Goal: Information Seeking & Learning: Learn about a topic

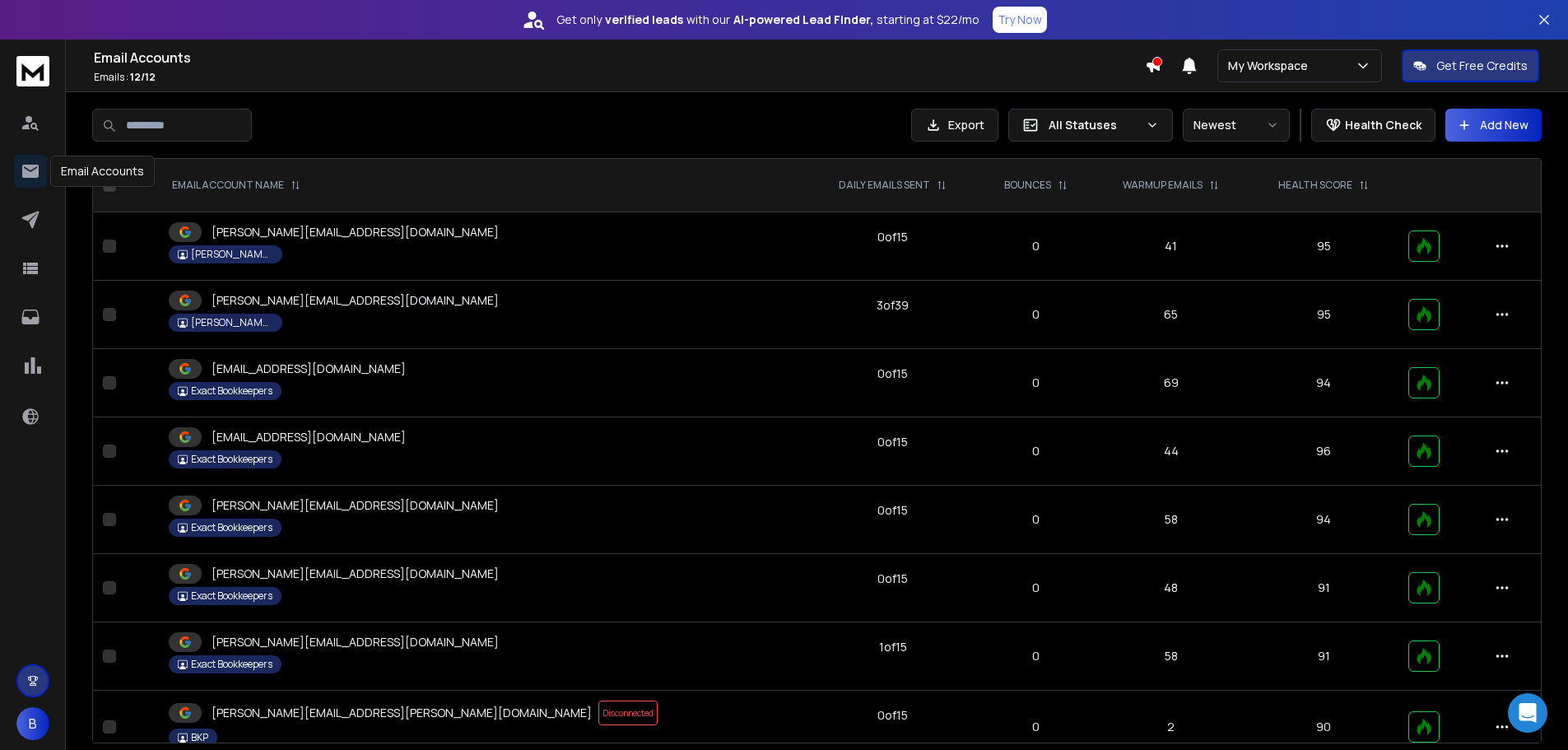
click at [33, 171] on icon at bounding box center [31, 171] width 17 height 13
click at [31, 222] on icon at bounding box center [30, 219] width 17 height 17
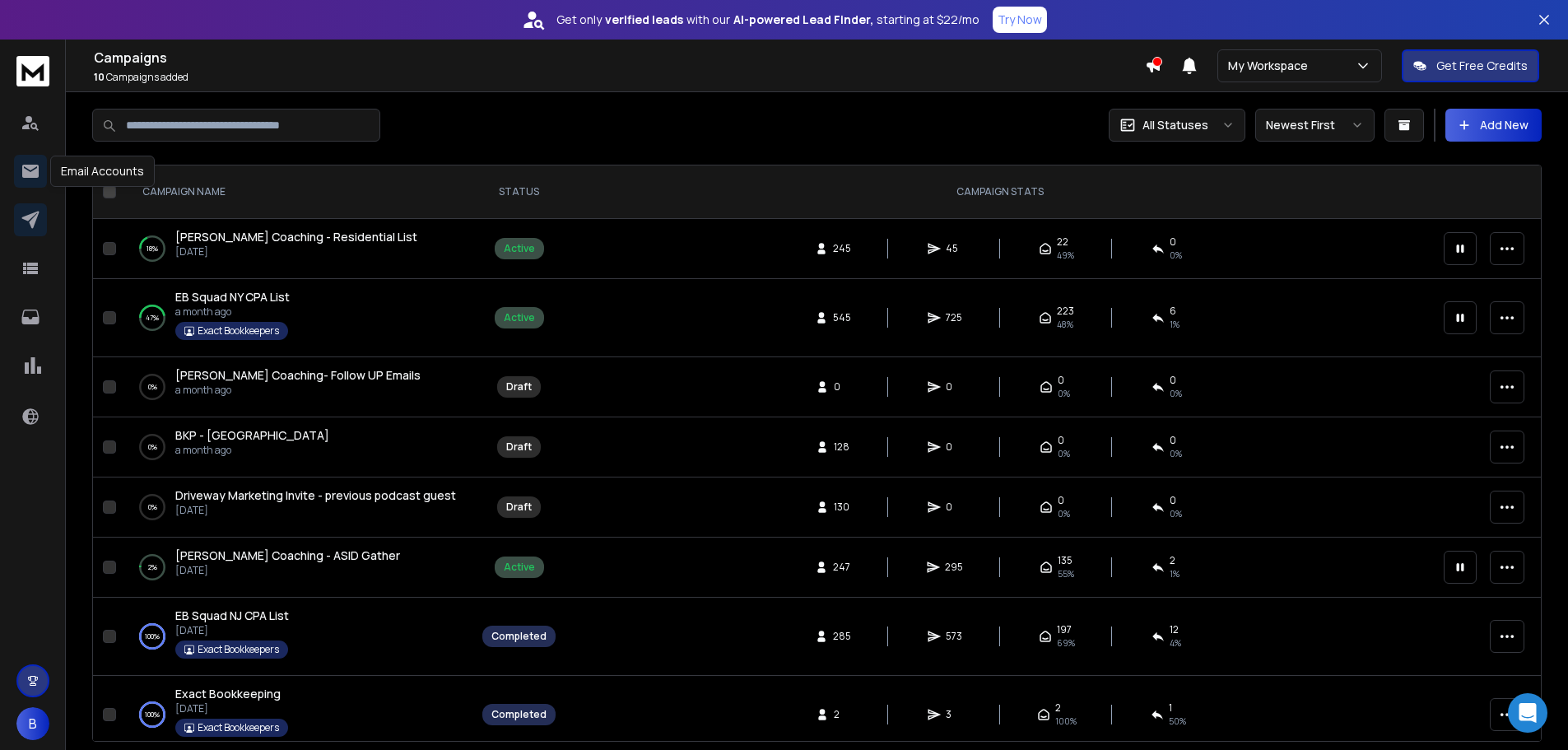
click at [32, 180] on icon at bounding box center [31, 171] width 20 height 20
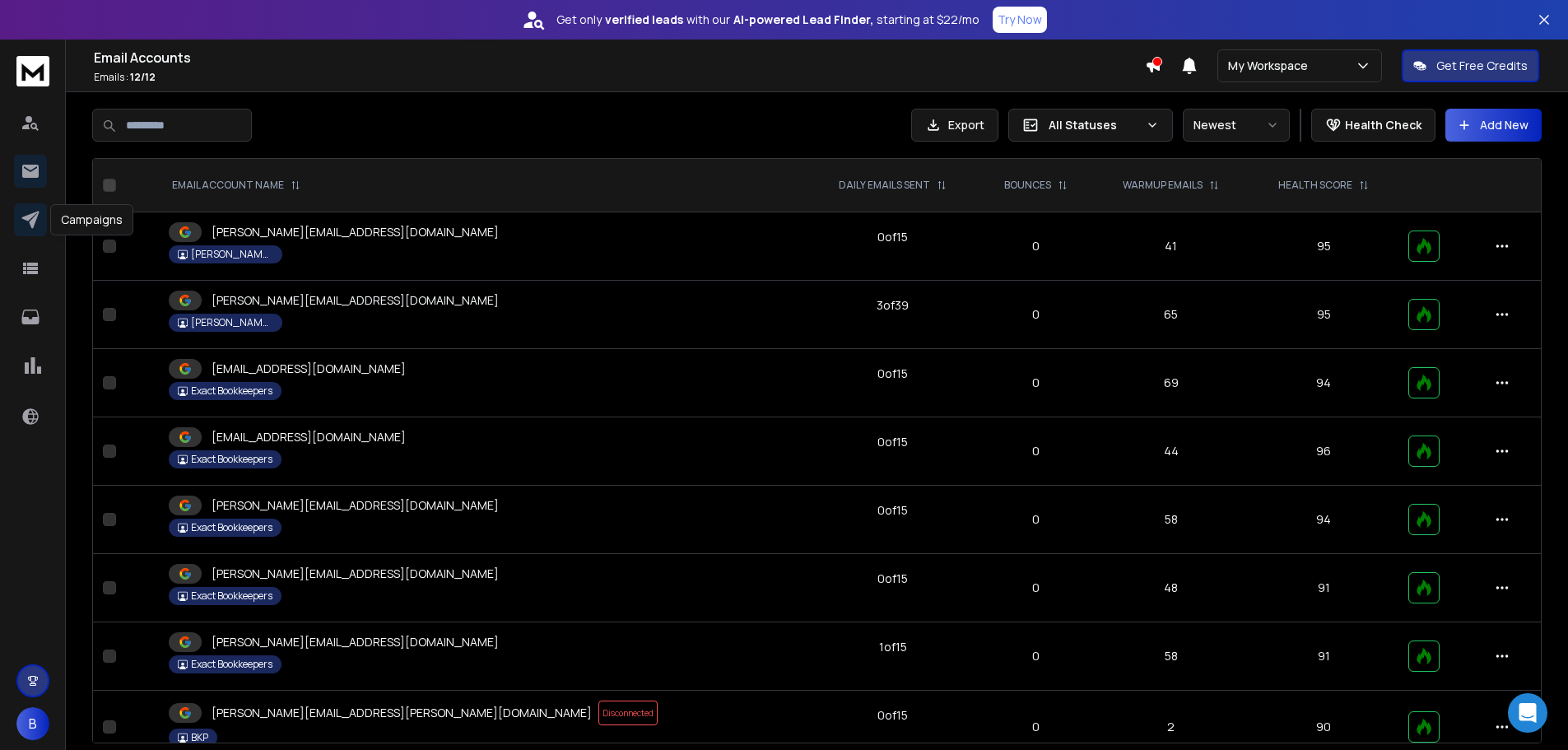
click at [25, 215] on icon at bounding box center [31, 220] width 20 height 20
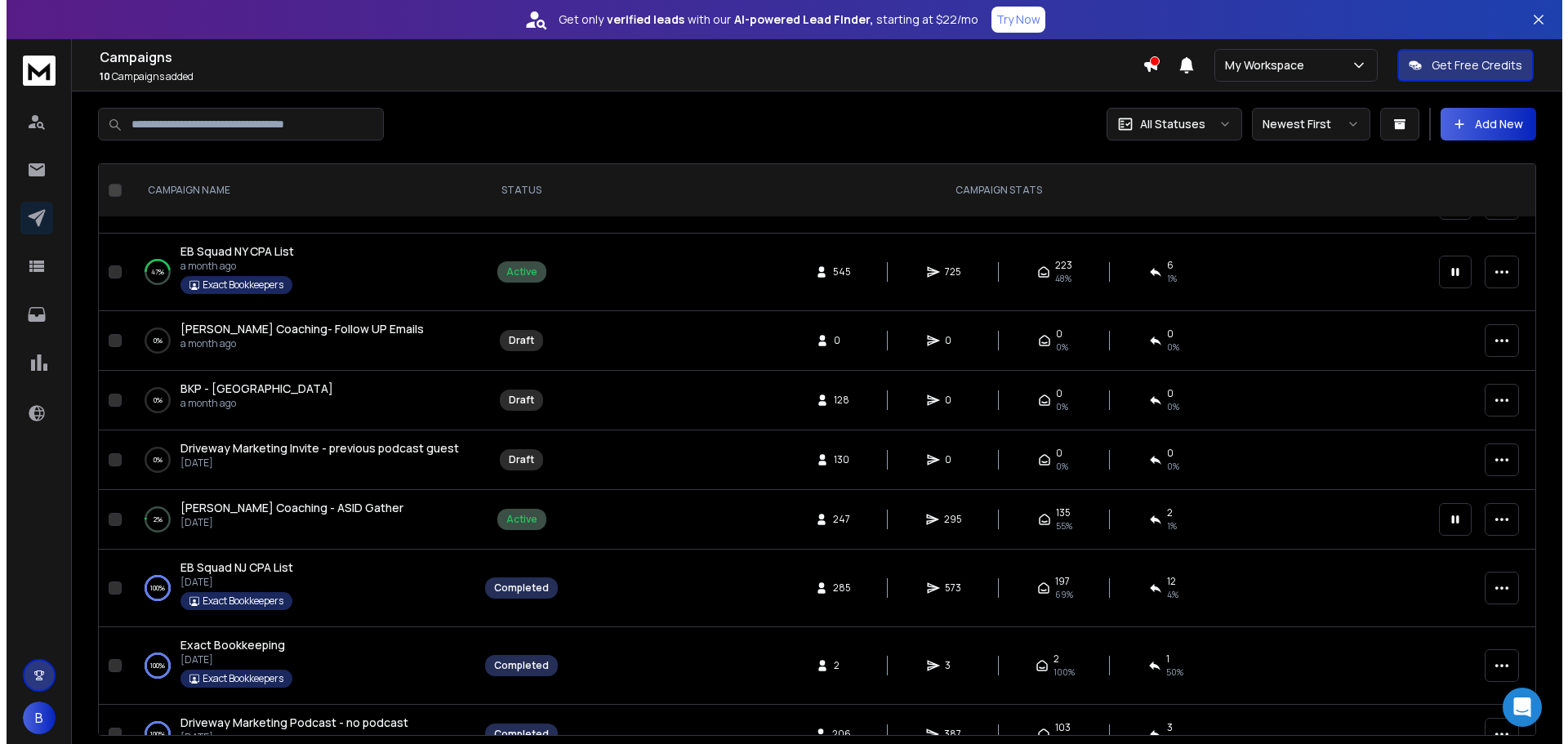
scroll to position [145, 0]
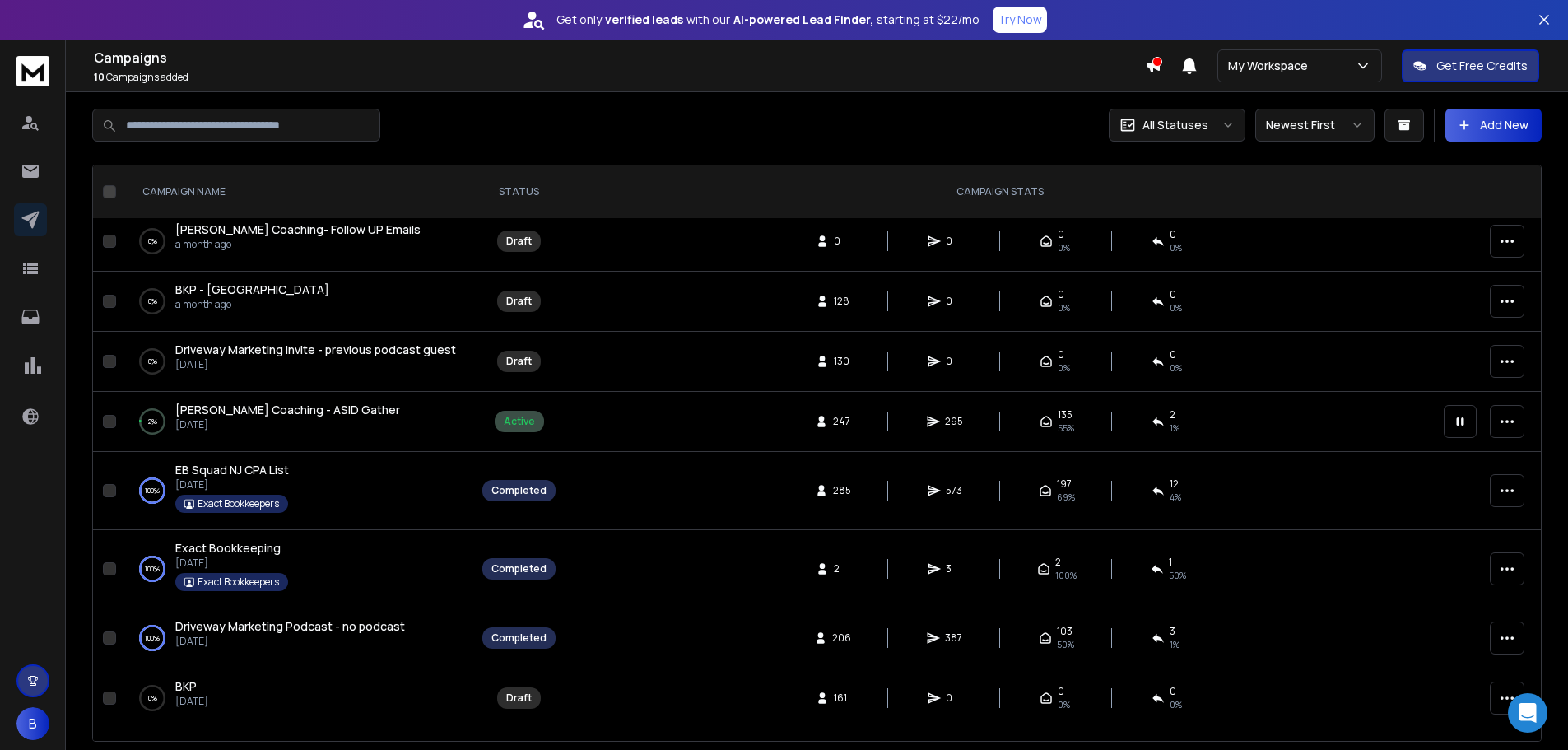
click at [341, 631] on span "Driveway Marketing Podcast - no podcast" at bounding box center [290, 626] width 229 height 16
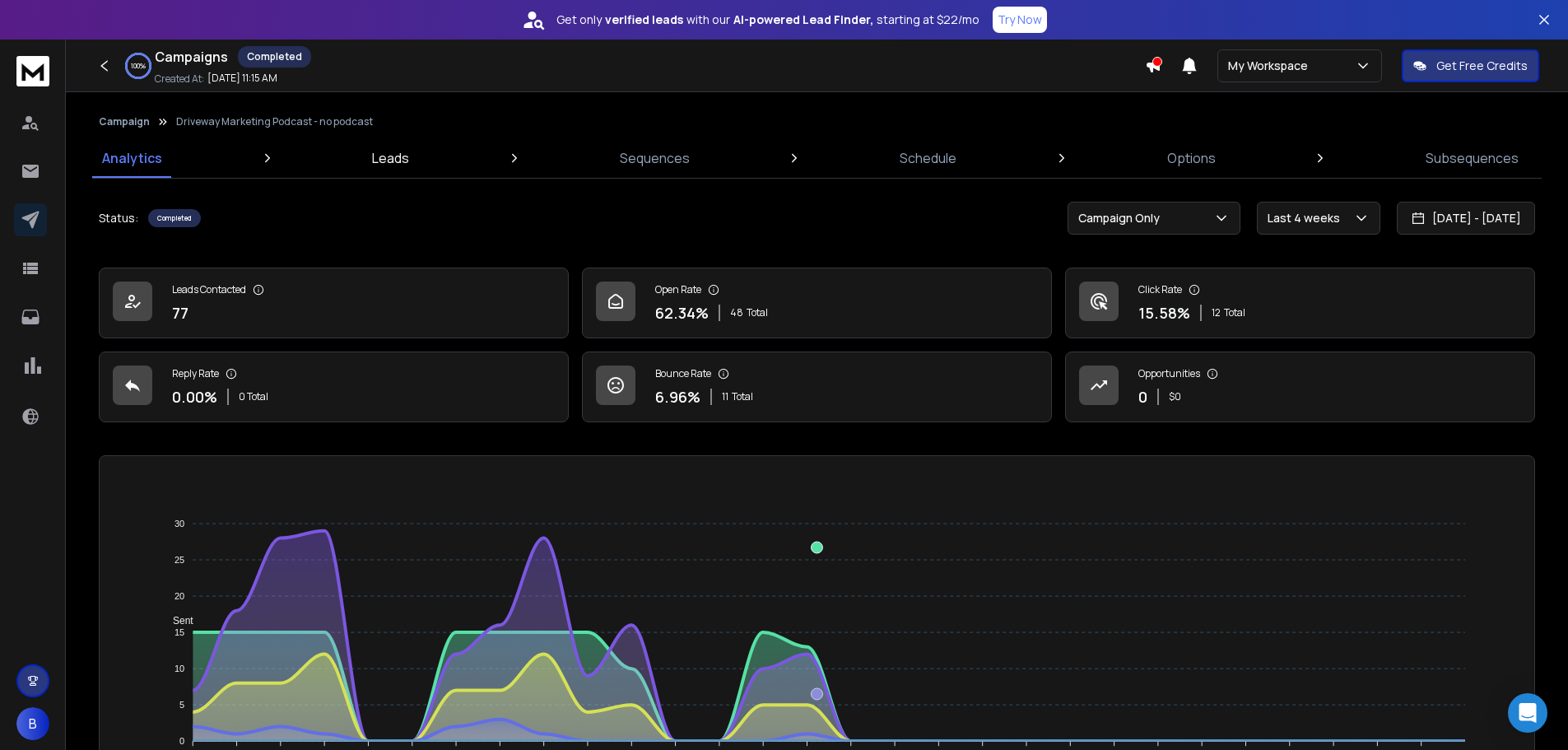
click at [382, 159] on p "Leads" at bounding box center [390, 158] width 37 height 20
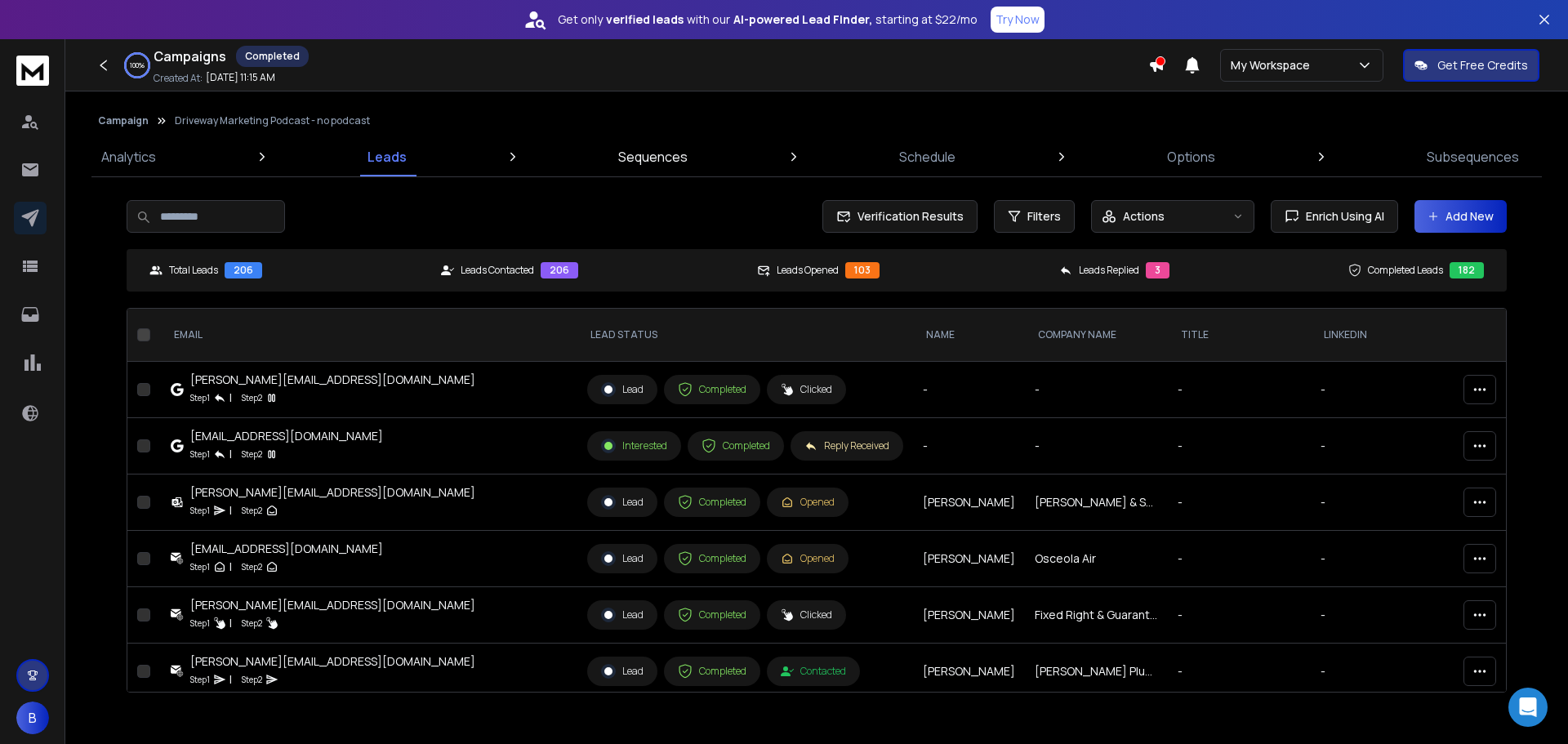
click at [674, 161] on p "Sequences" at bounding box center [653, 157] width 70 height 20
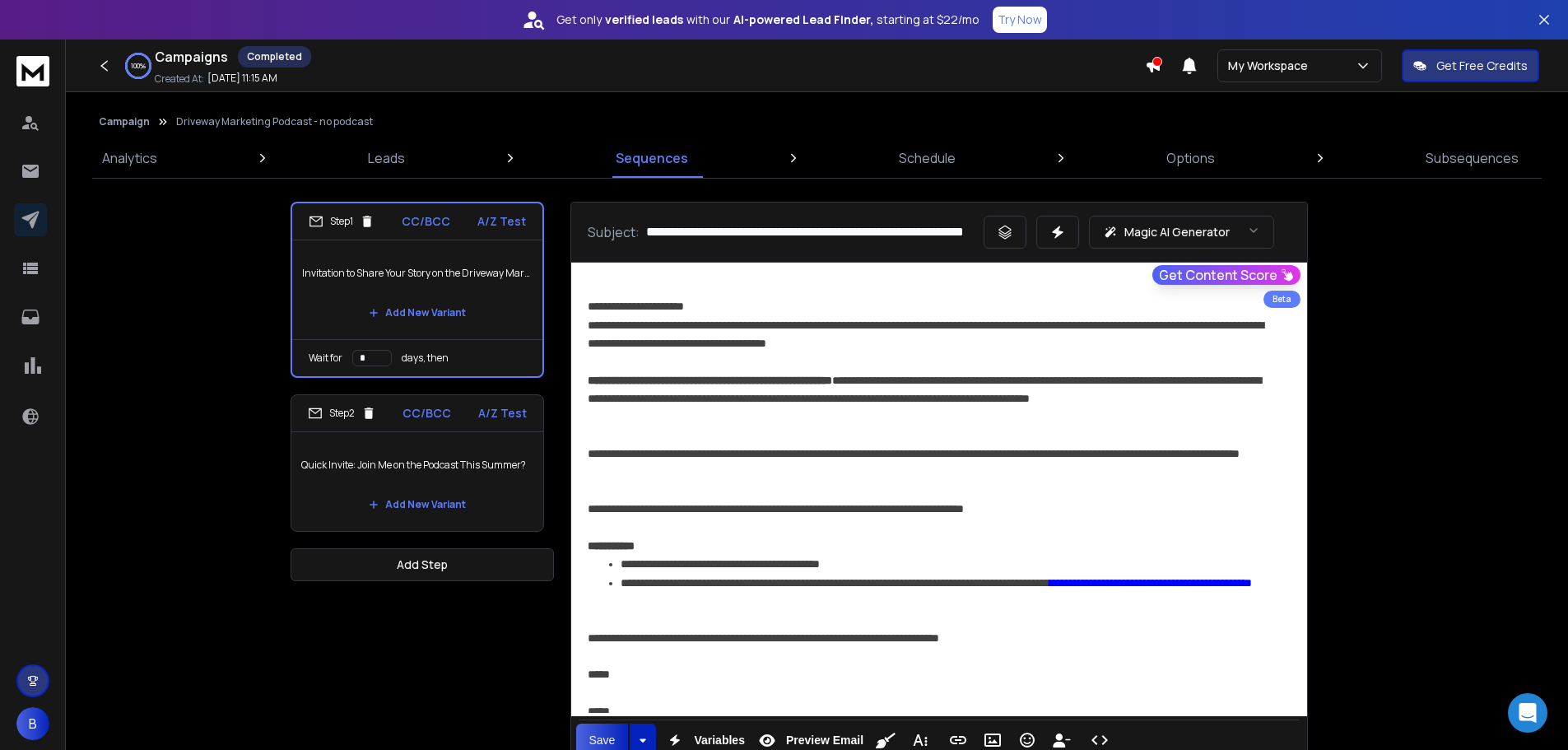
click at [955, 137] on div "Campaign Driveway Marketing Podcast - no podcast Analytics Leads Sequences Sche…" at bounding box center [816, 143] width 1450 height 70
click at [939, 148] on p "Schedule" at bounding box center [927, 158] width 57 height 20
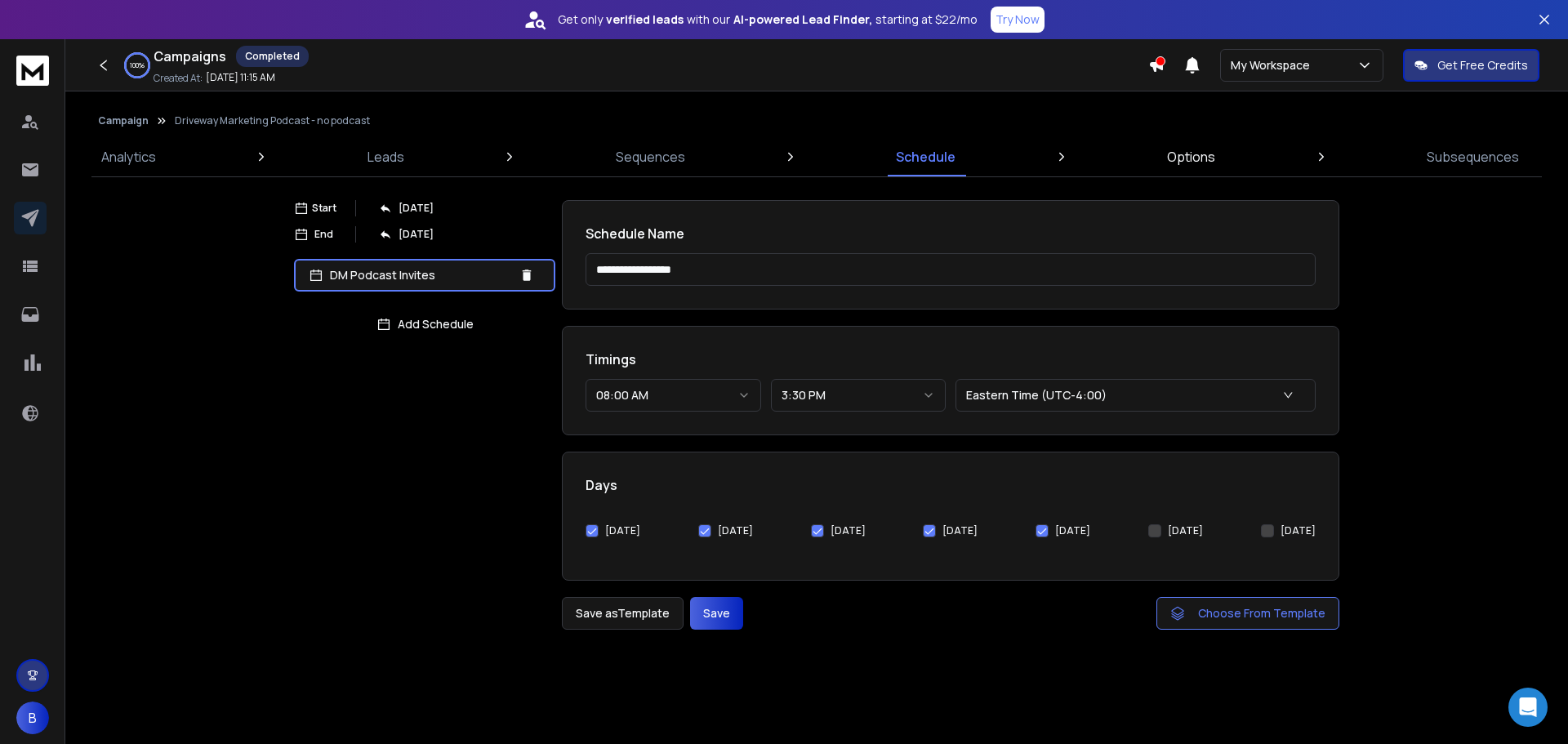
click at [1169, 157] on p "Options" at bounding box center [1191, 157] width 48 height 20
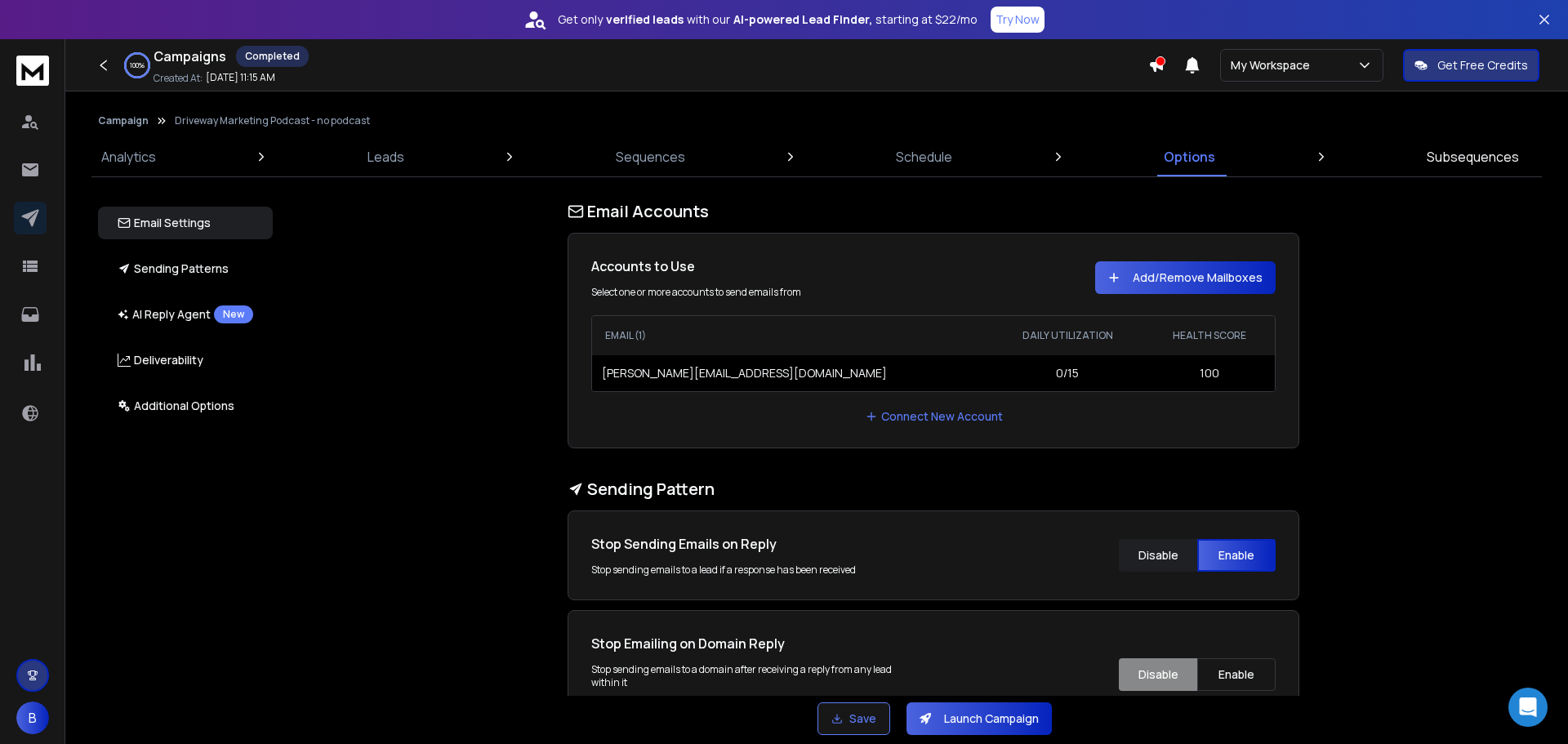
click at [1462, 157] on p "Subsequences" at bounding box center [1473, 157] width 92 height 20
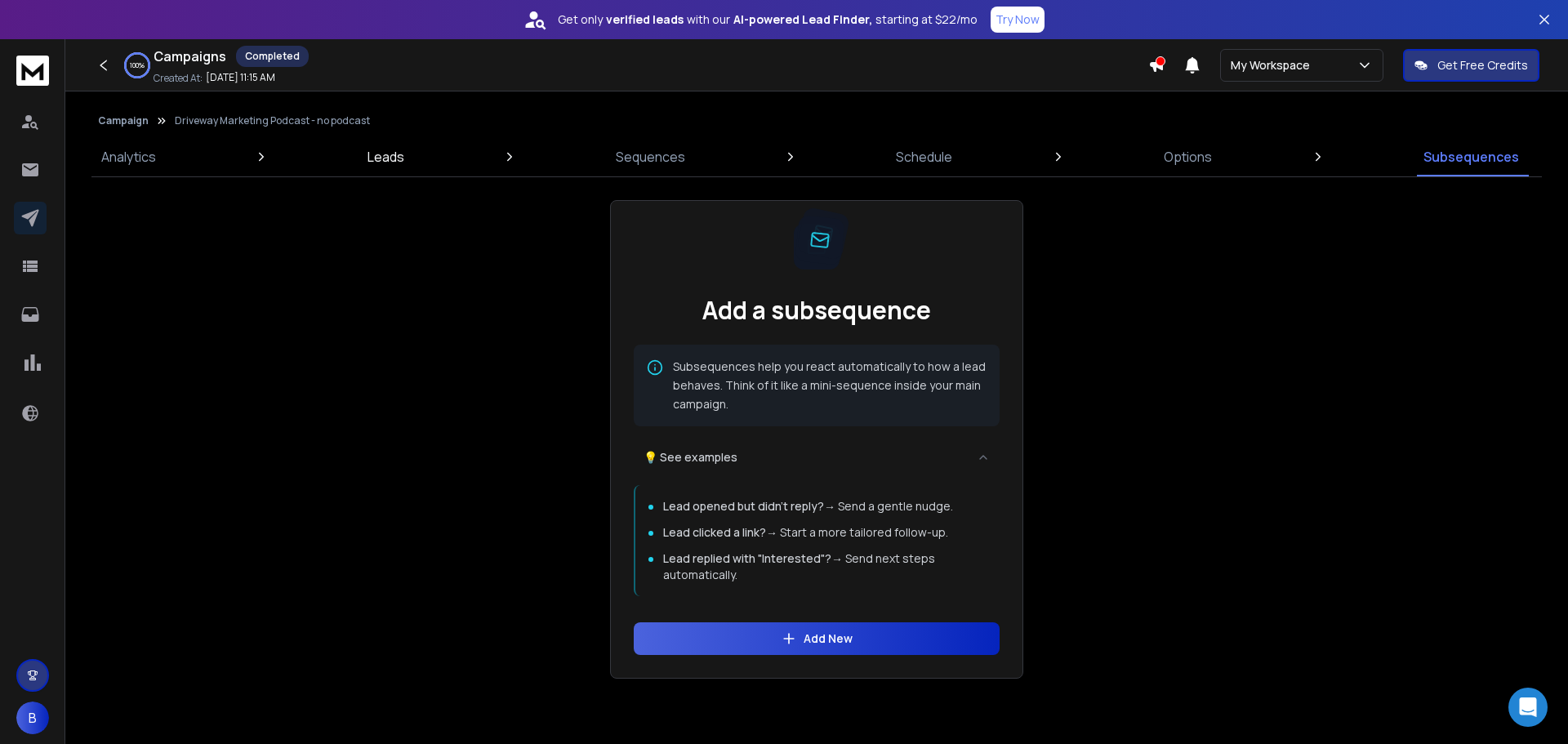
click at [389, 154] on p "Leads" at bounding box center [385, 157] width 37 height 20
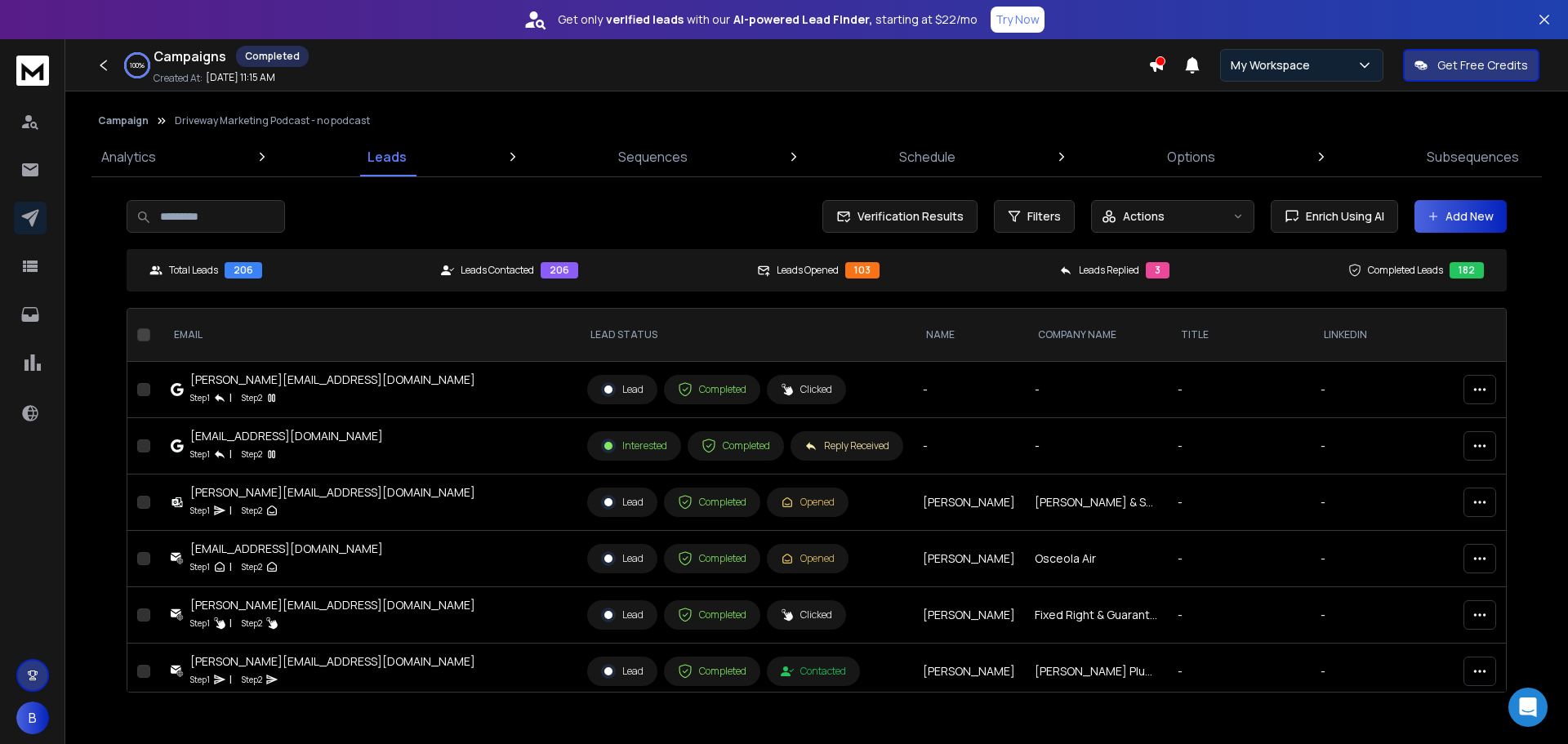
click at [1316, 77] on button "My Workspace" at bounding box center [1302, 66] width 163 height 33
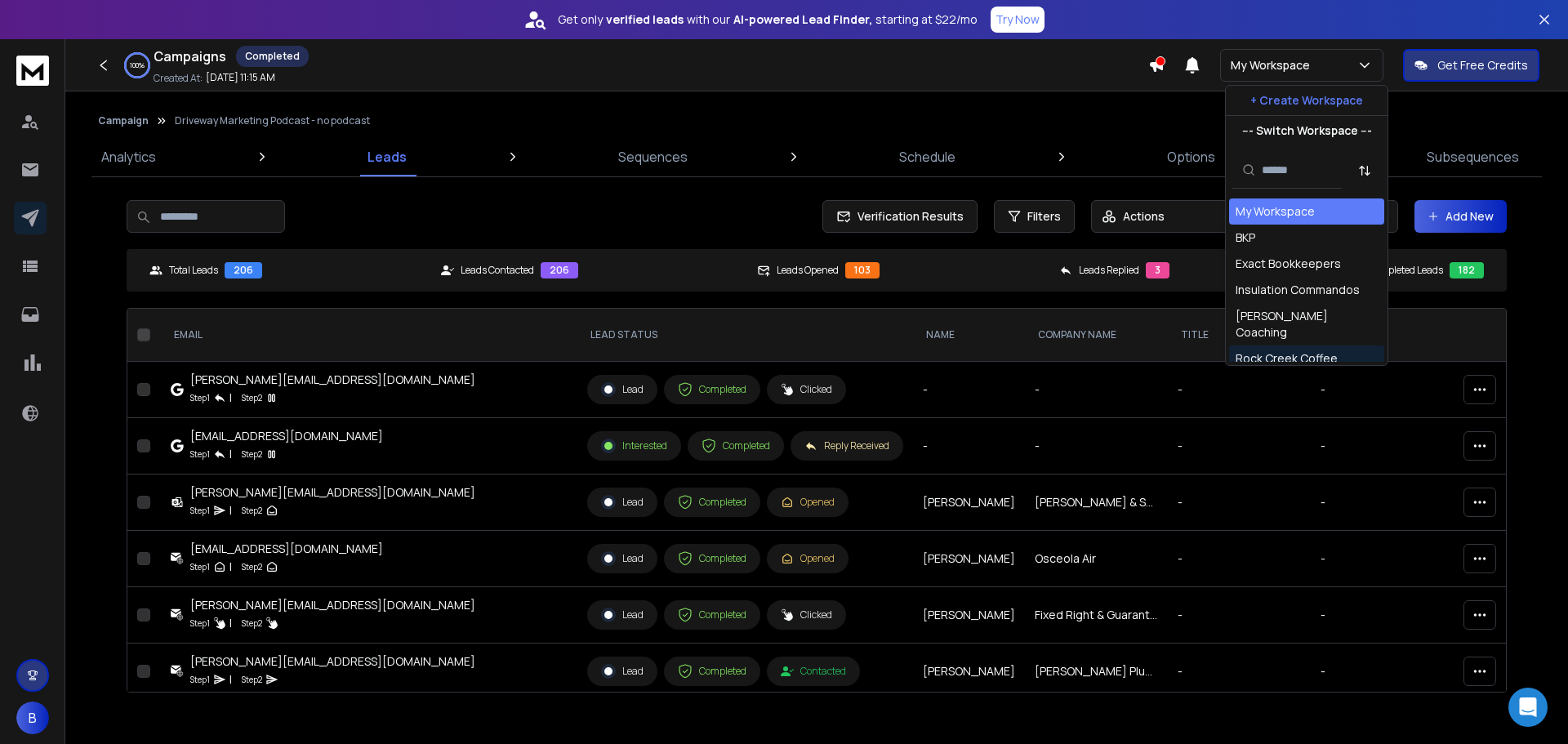
click at [1301, 351] on div "Rock Creek Coffee" at bounding box center [1287, 359] width 102 height 16
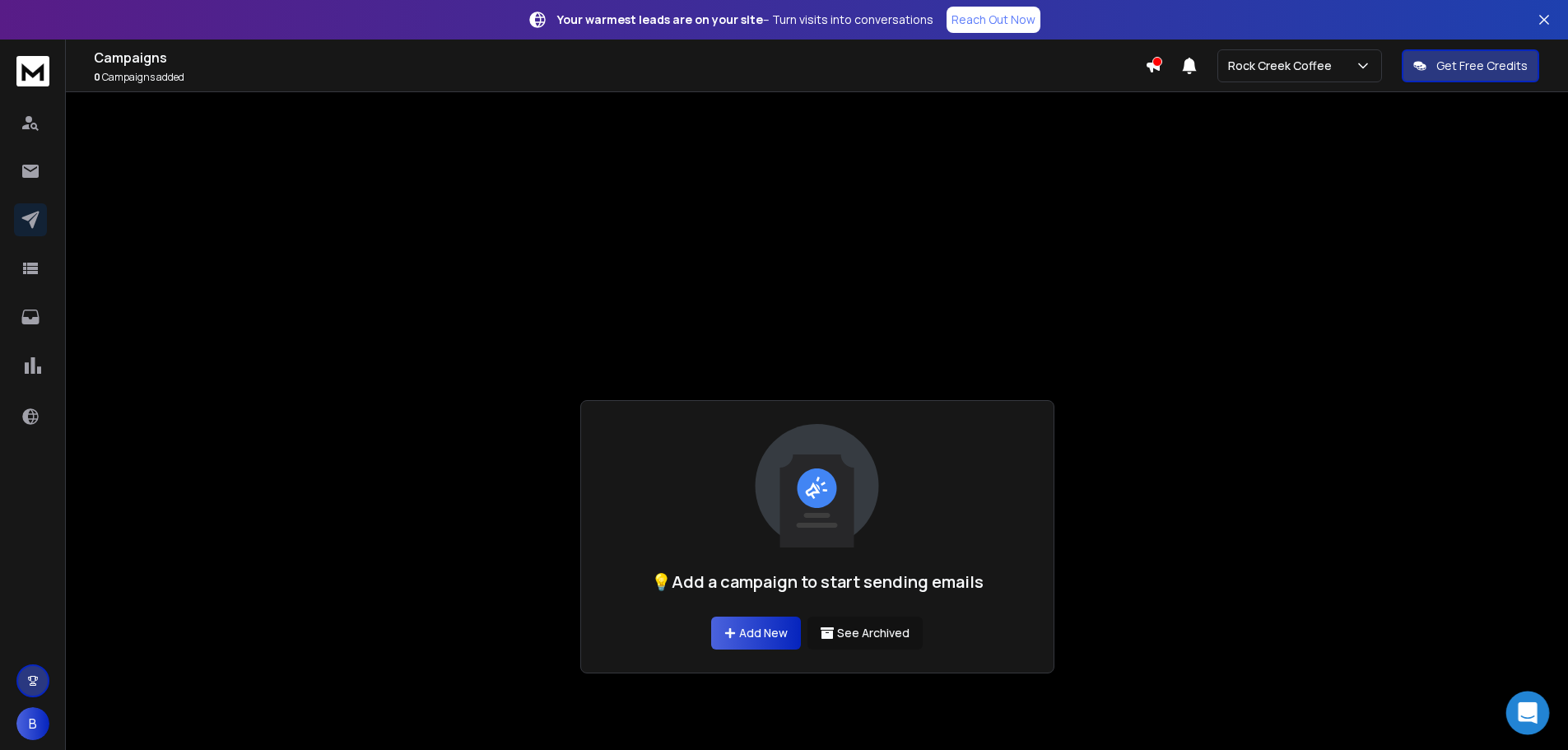
click at [1523, 712] on icon "Open Intercom Messenger" at bounding box center [1527, 713] width 19 height 22
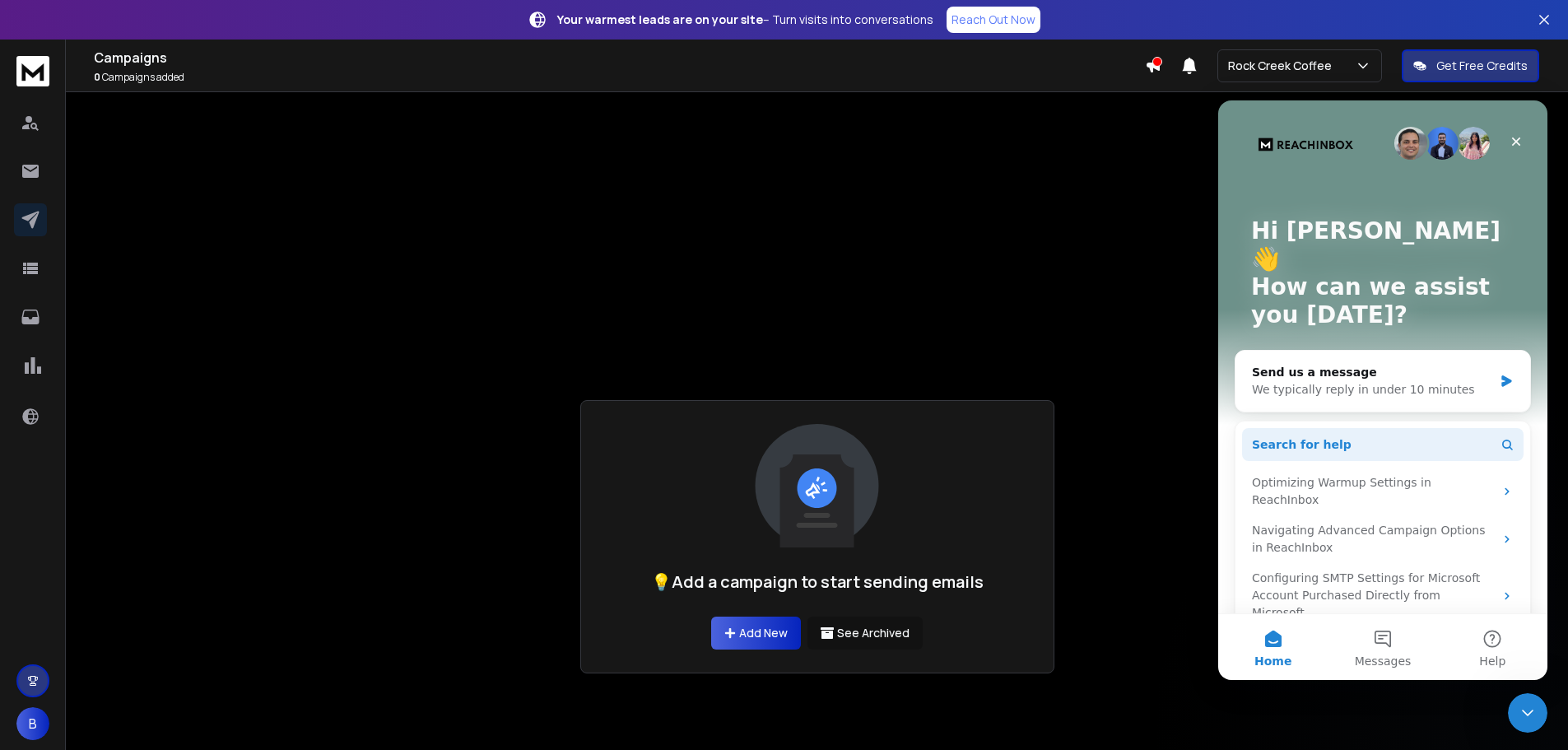
click at [1342, 428] on button "Search for help" at bounding box center [1383, 445] width 281 height 33
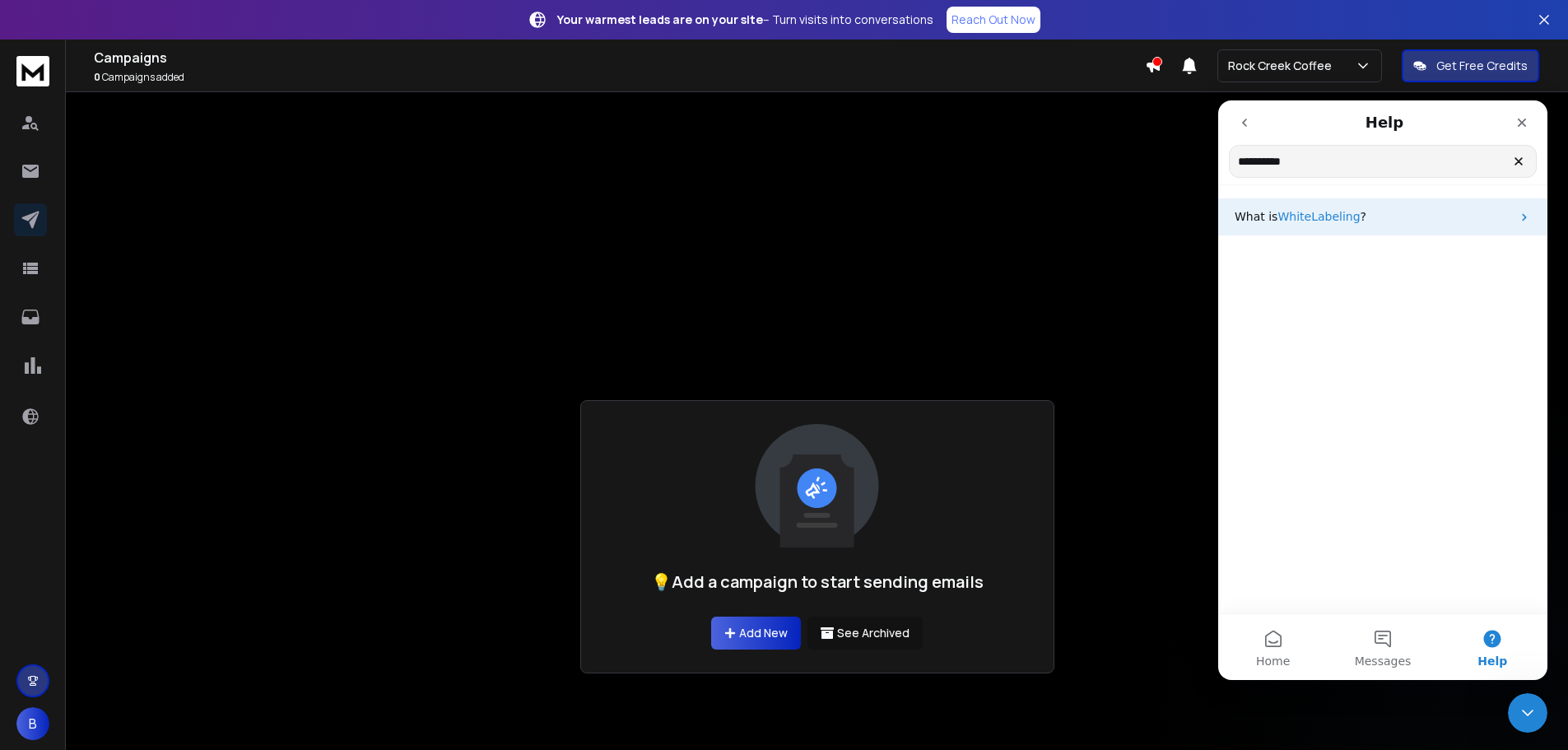
type input "**********"
click at [1305, 211] on span "WhiteLabeling" at bounding box center [1318, 217] width 82 height 13
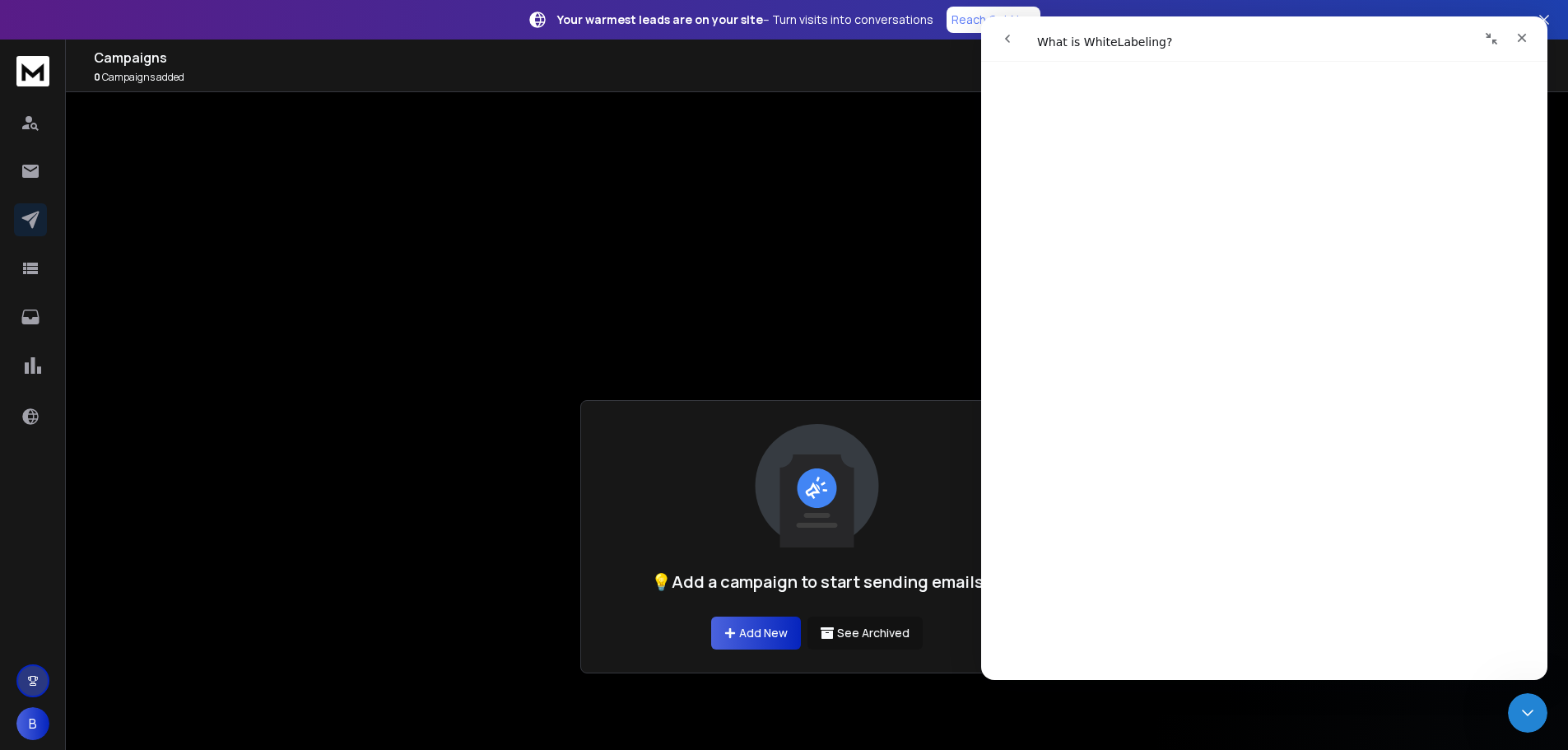
scroll to position [1497, 0]
click at [742, 185] on div "💡Add a campaign to start sending emails Add New See Archived" at bounding box center [816, 483] width 1450 height 750
click at [1522, 30] on div "Close" at bounding box center [1522, 38] width 30 height 30
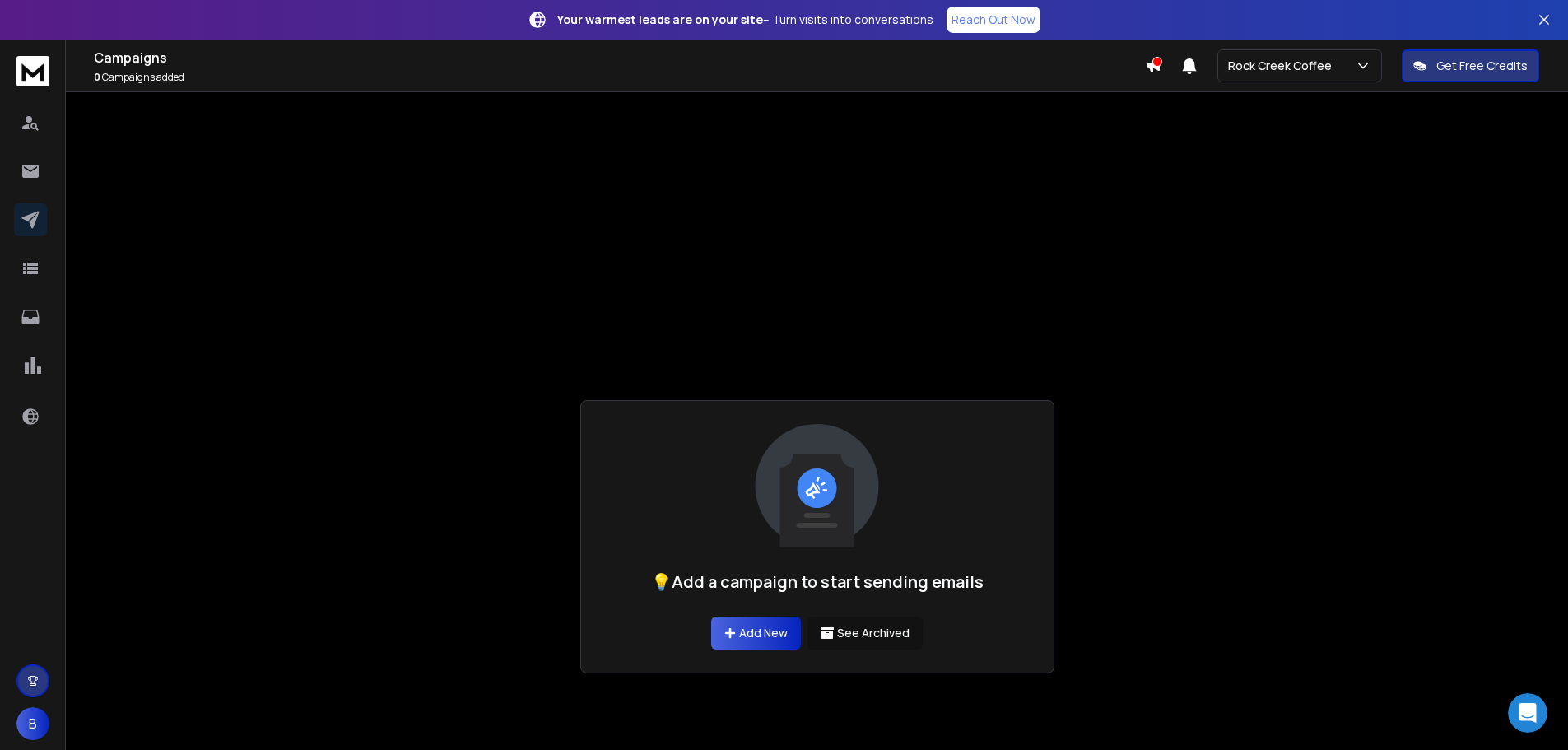
scroll to position [0, 0]
